Goal: Navigation & Orientation: Find specific page/section

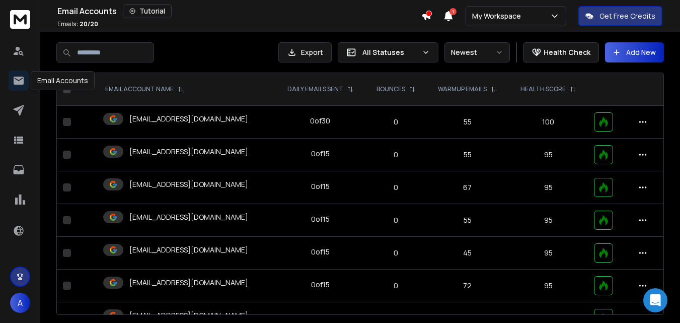
click at [19, 82] on icon at bounding box center [19, 80] width 10 height 8
click at [22, 108] on icon at bounding box center [18, 110] width 11 height 11
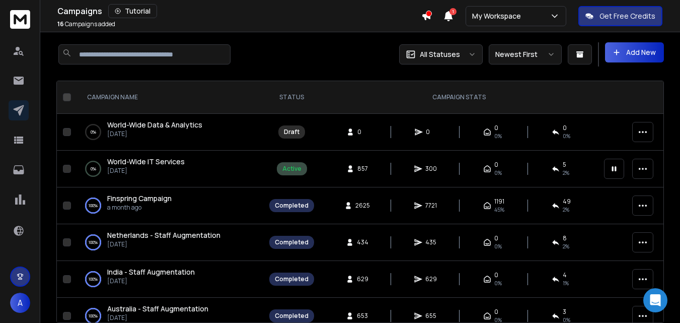
click at [143, 163] on span "World-Wide IT Services" at bounding box center [145, 161] width 77 height 10
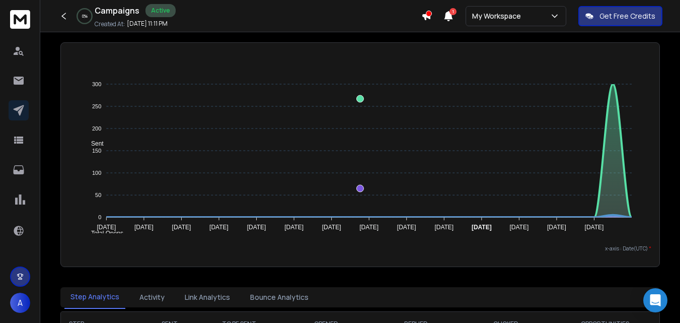
scroll to position [306, 0]
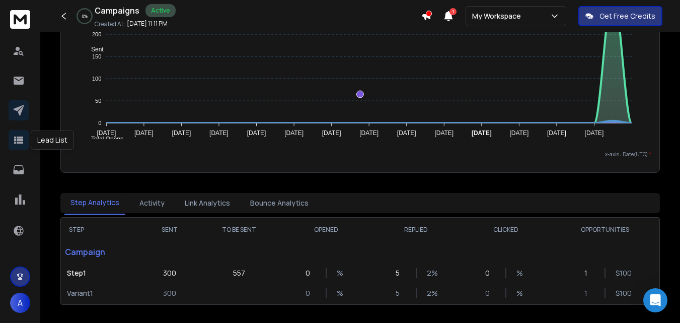
click at [19, 136] on icon at bounding box center [18, 139] width 9 height 7
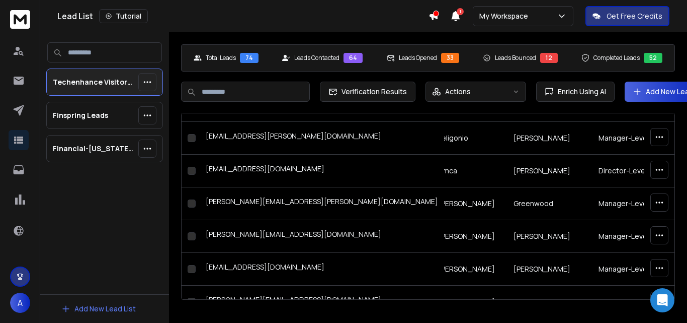
scroll to position [0, 12]
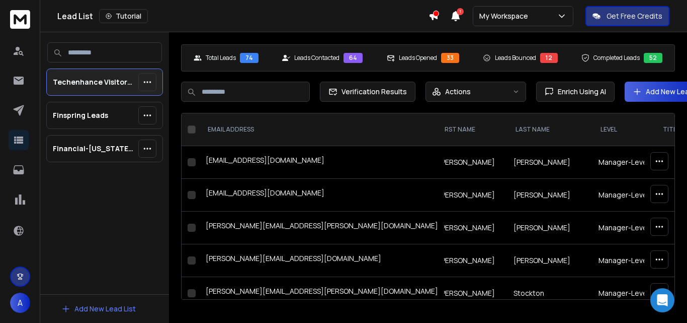
click at [74, 115] on p "Finspring Leads" at bounding box center [80, 115] width 55 height 10
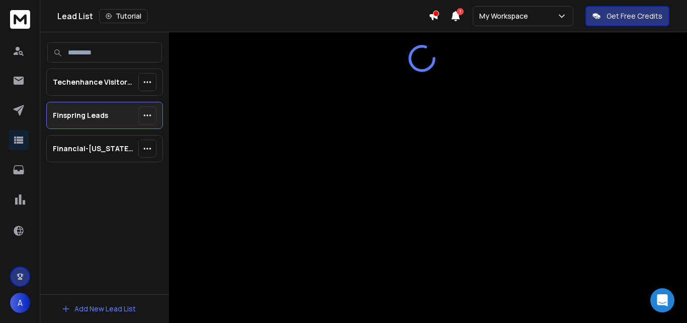
click at [86, 87] on div "Techenhance Visitors List" at bounding box center [104, 81] width 117 height 27
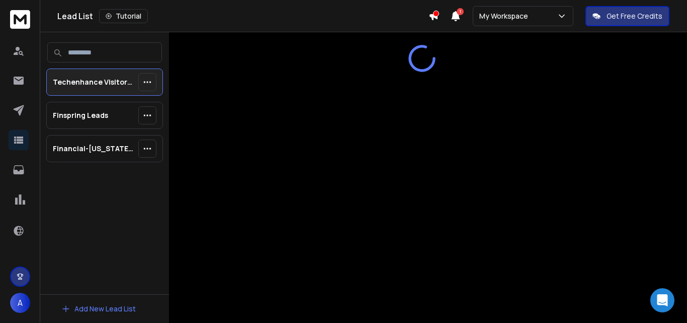
click at [90, 143] on div "Financial-[US_STATE]-ForWebsite" at bounding box center [104, 148] width 117 height 27
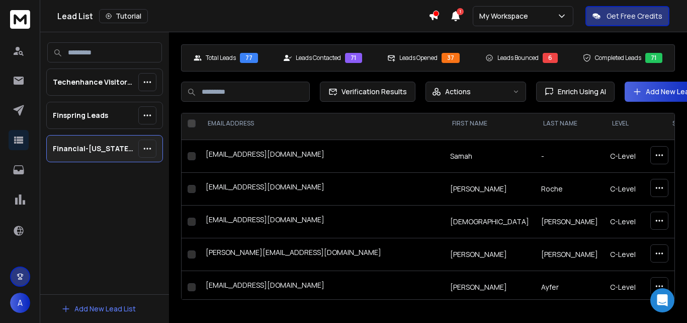
scroll to position [7, 0]
click at [20, 167] on icon at bounding box center [19, 170] width 12 height 12
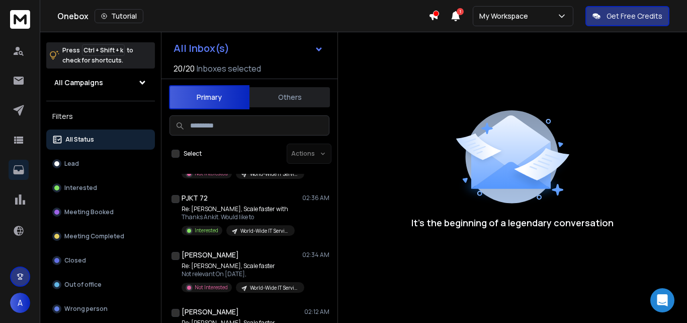
scroll to position [33, 0]
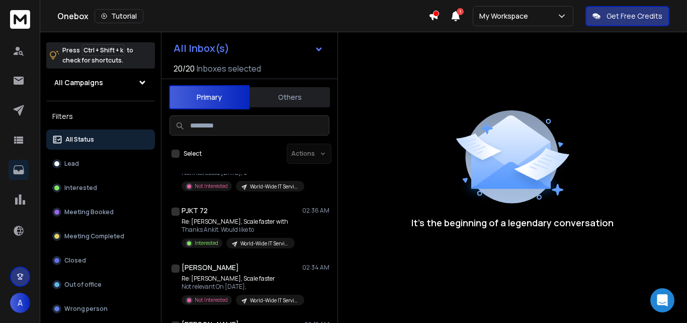
click at [242, 219] on p "Re: [PERSON_NAME], Scale faster with" at bounding box center [238, 221] width 113 height 8
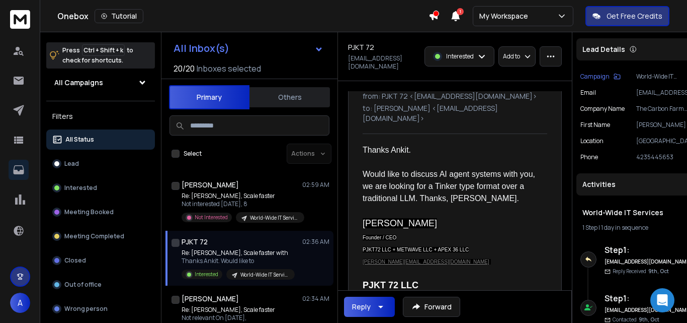
scroll to position [0, 0]
